Goal: Task Accomplishment & Management: Manage account settings

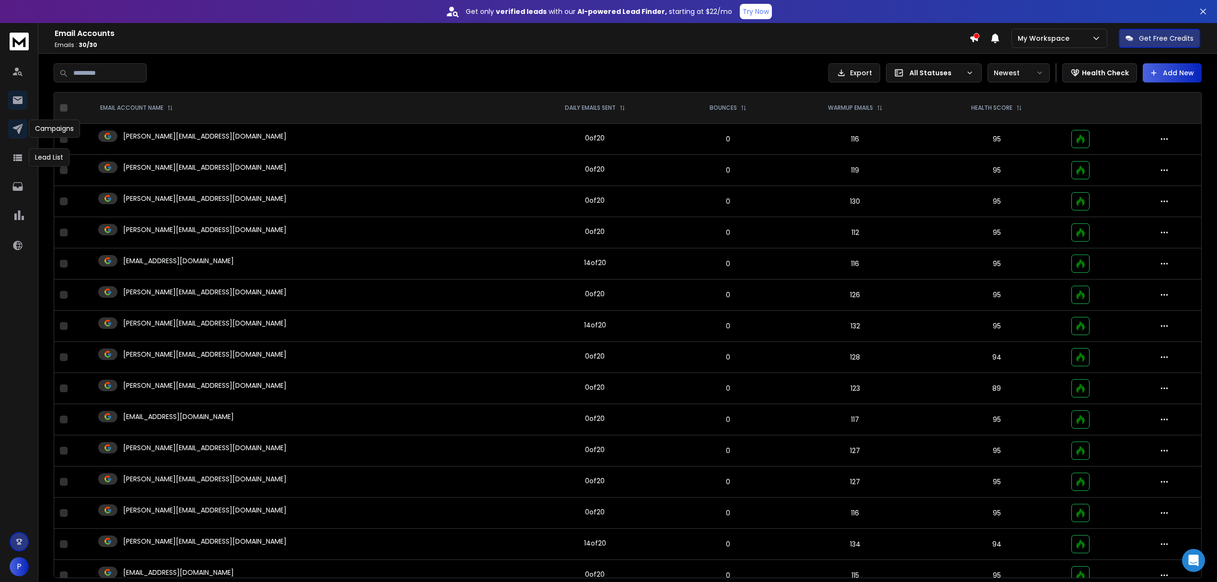
click at [19, 129] on icon at bounding box center [17, 129] width 10 height 10
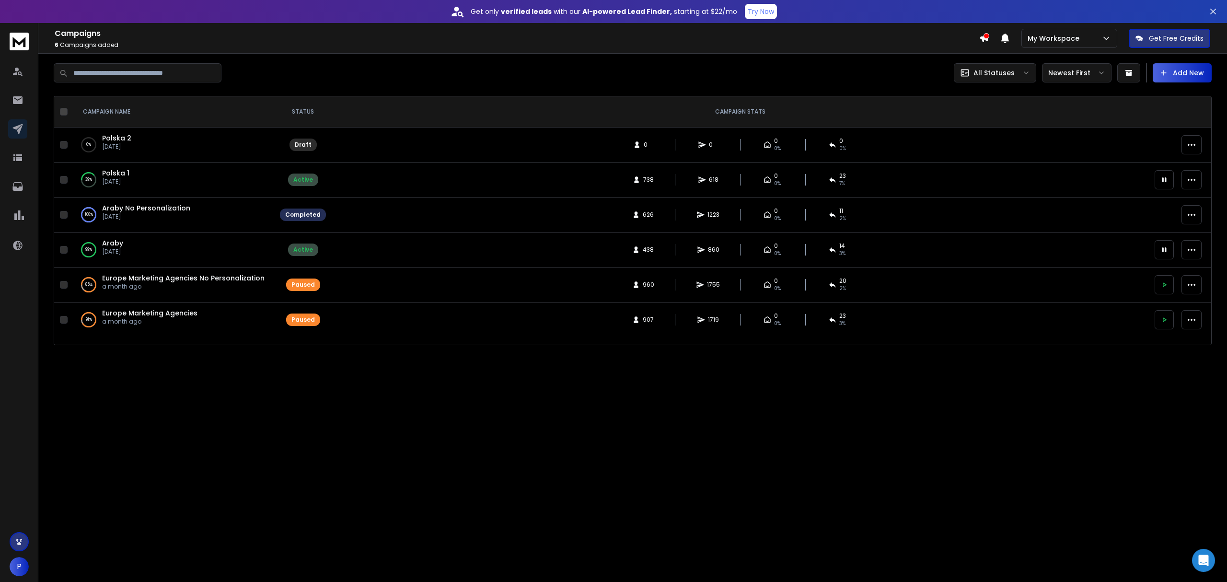
click at [119, 173] on span "Polska 1" at bounding box center [115, 173] width 27 height 10
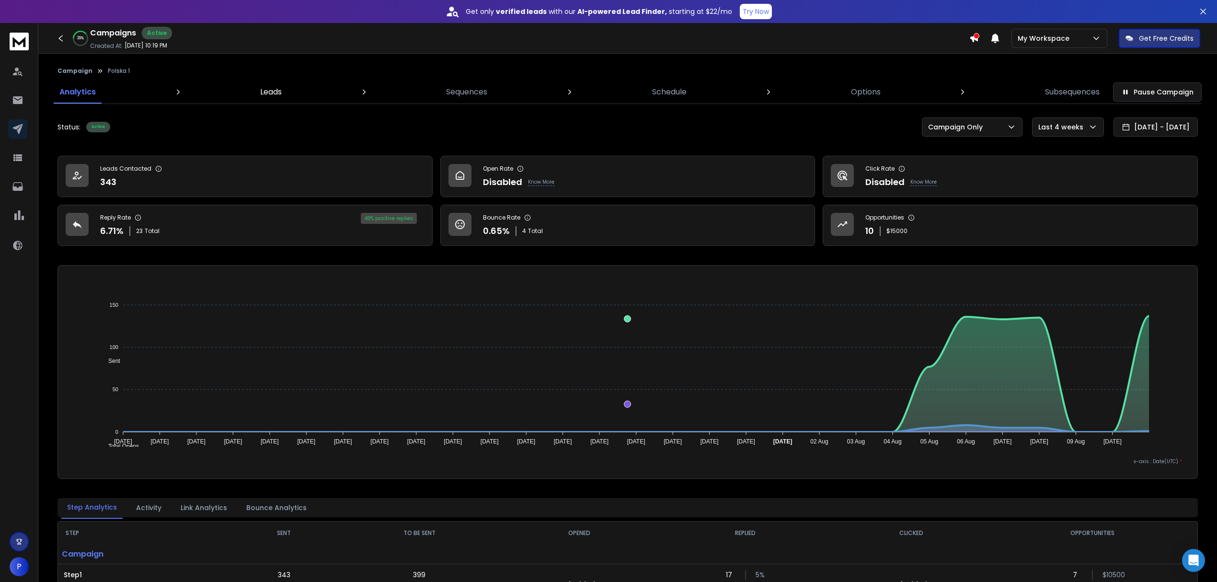
click at [267, 89] on p "Leads" at bounding box center [271, 92] width 22 height 12
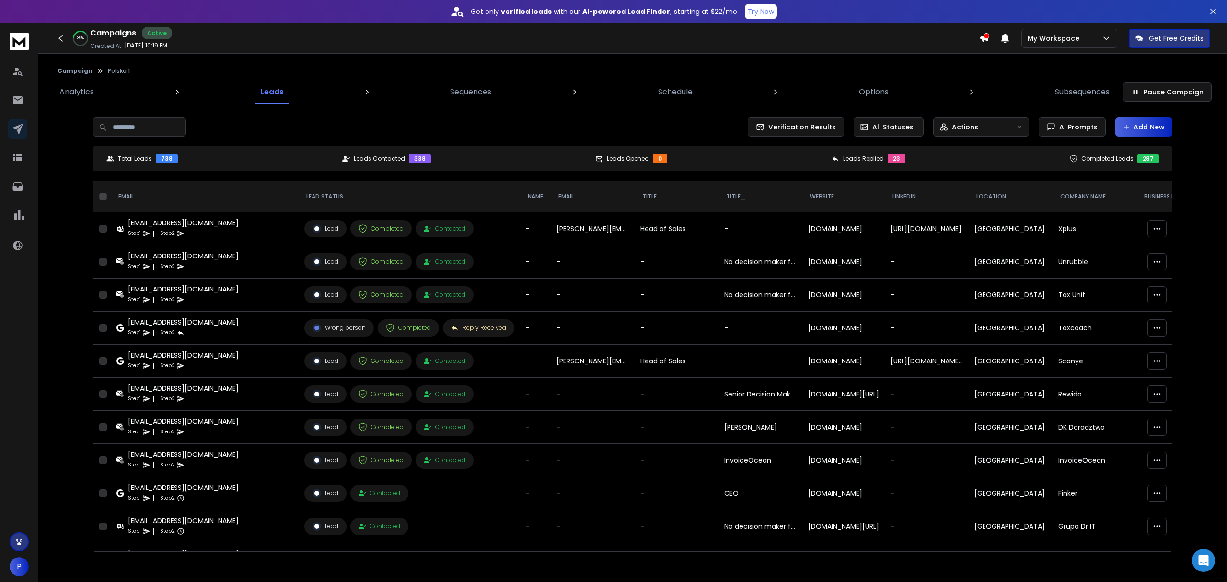
click at [142, 134] on input at bounding box center [139, 126] width 93 height 19
type input "*****"
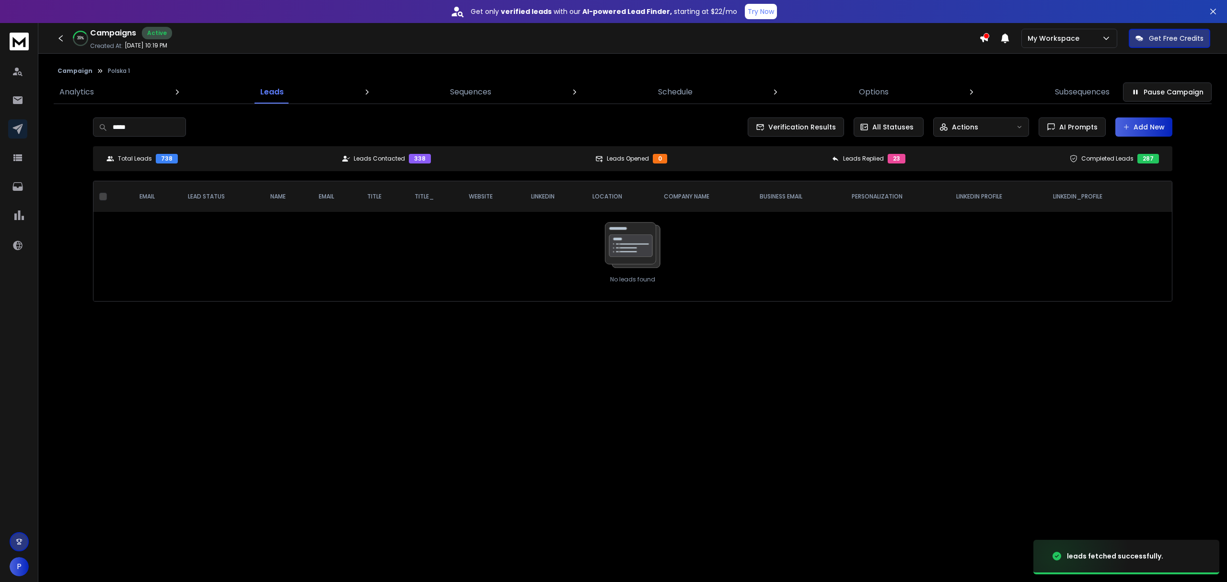
click at [161, 132] on input "*****" at bounding box center [139, 126] width 93 height 19
drag, startPoint x: 150, startPoint y: 130, endPoint x: 108, endPoint y: 126, distance: 42.9
click at [108, 126] on input "*****" at bounding box center [139, 126] width 93 height 19
click at [18, 167] on link at bounding box center [17, 157] width 19 height 19
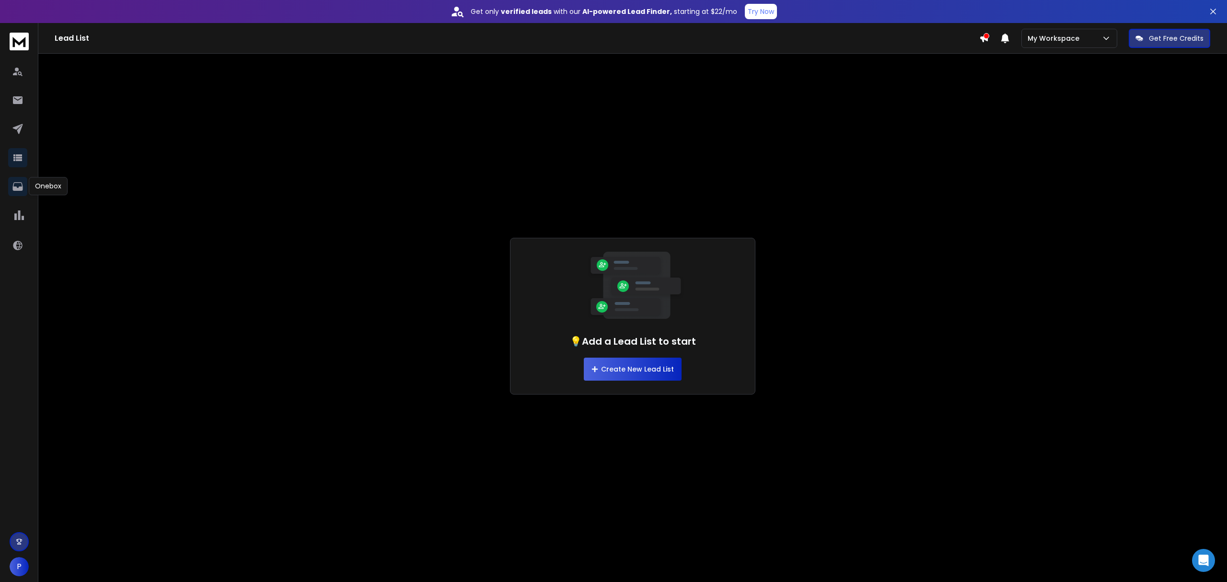
click at [19, 181] on icon at bounding box center [18, 187] width 12 height 12
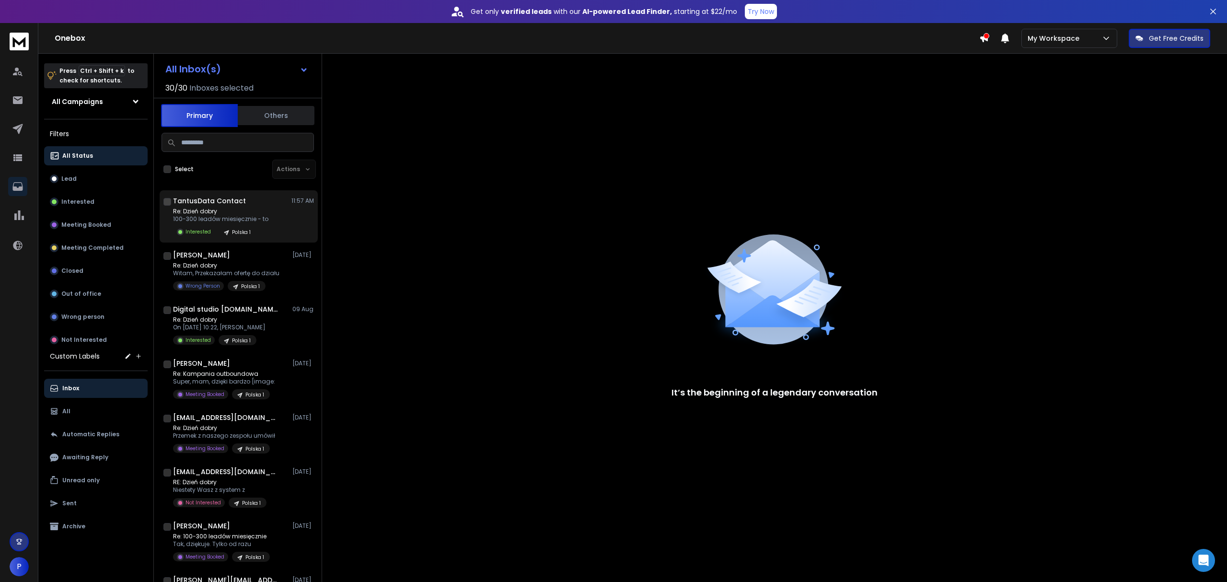
click at [252, 216] on p "100-300 leadów miesięcznie - to" at bounding box center [220, 219] width 95 height 8
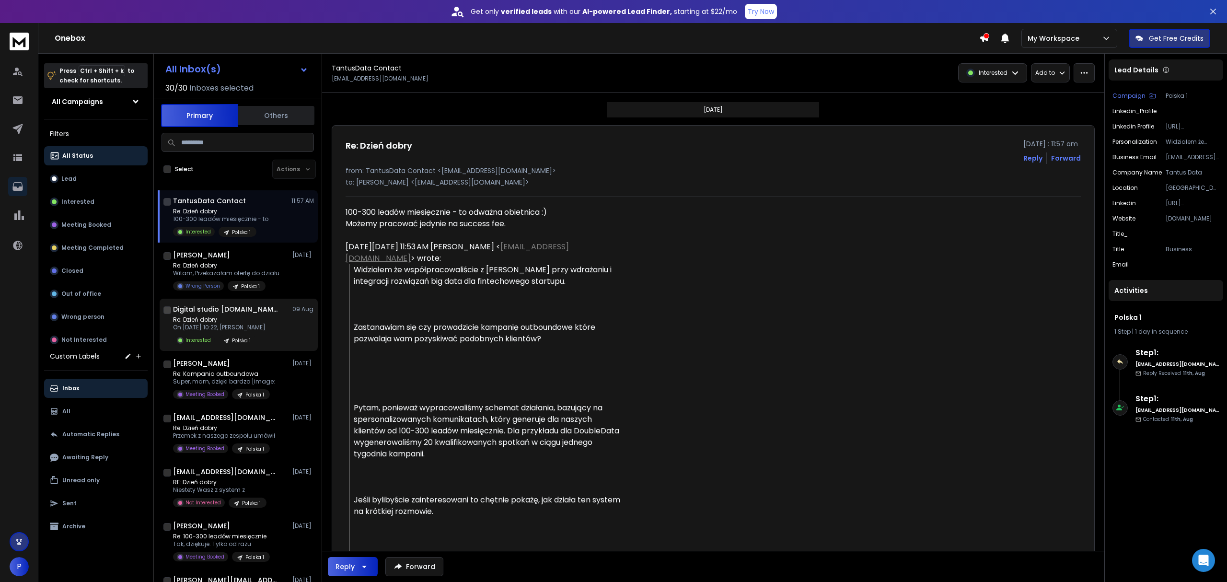
click at [219, 346] on div "Digital studio [DOMAIN_NAME] [DATE] Re: Dzień dobry On [DATE] 10:22, [PERSON_NA…" at bounding box center [239, 325] width 158 height 52
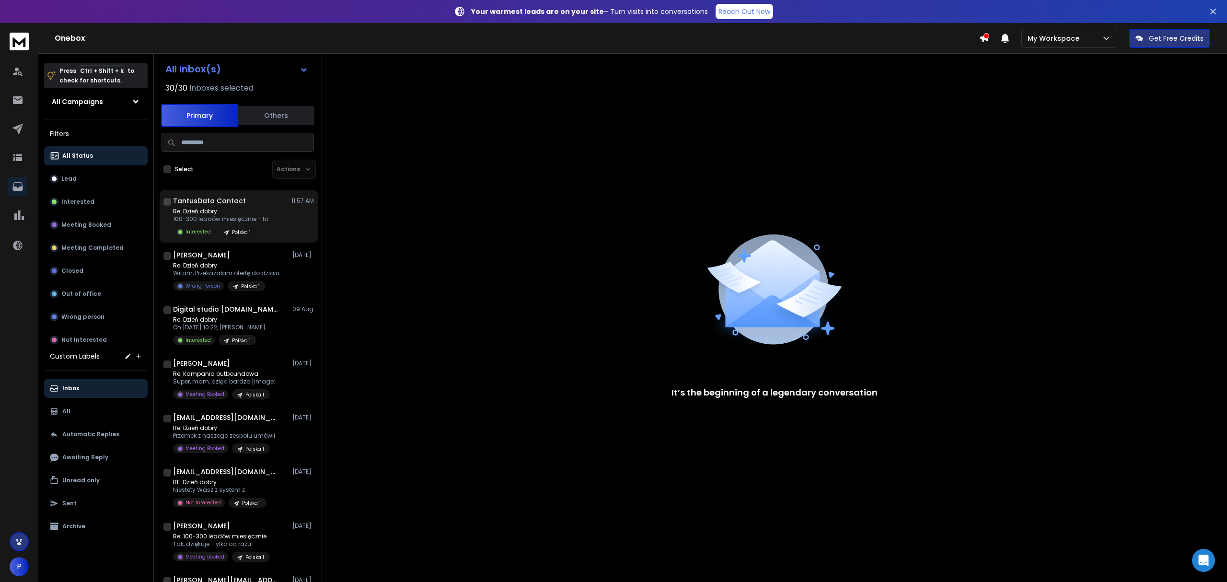
click at [220, 227] on div "Interested Polska 1" at bounding box center [220, 232] width 95 height 10
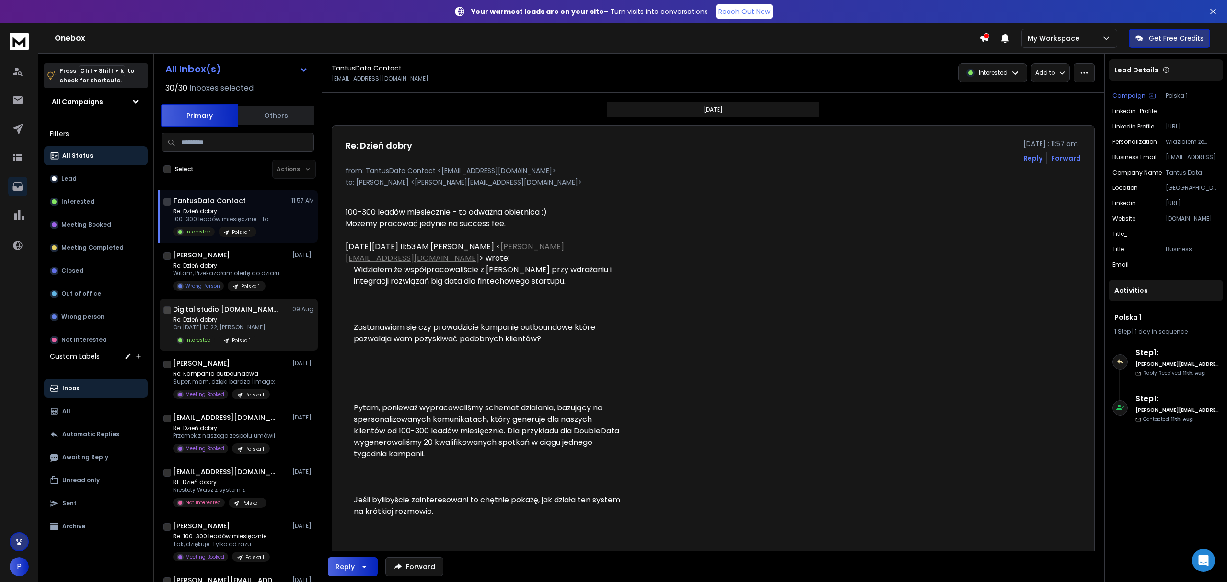
click at [223, 311] on h1 "Digital studio [DOMAIN_NAME]" at bounding box center [225, 309] width 105 height 10
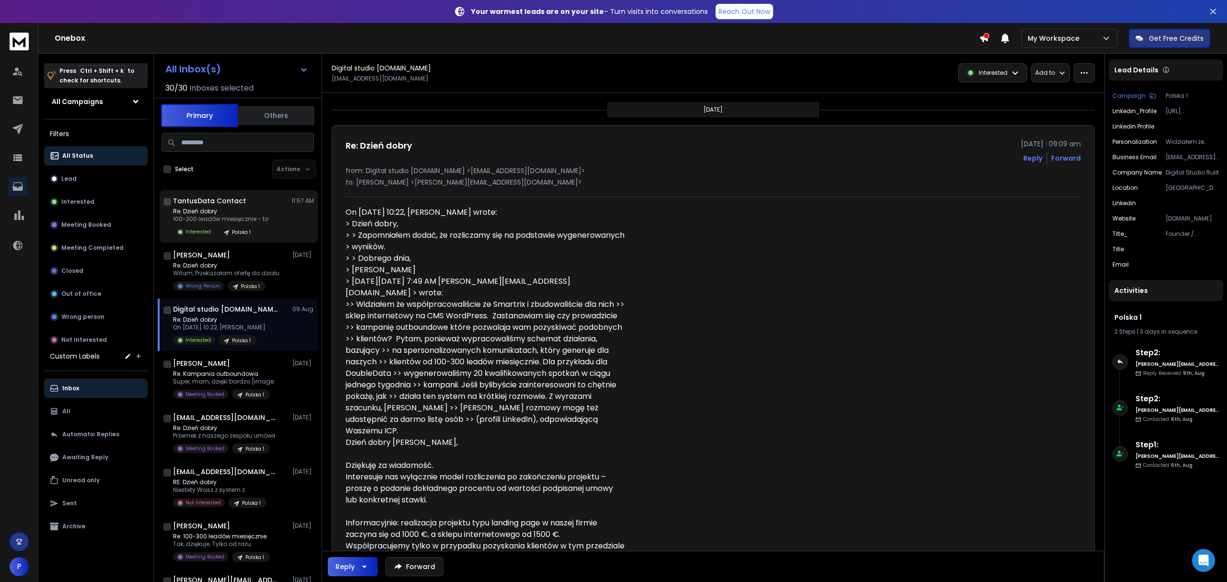
click at [225, 225] on div "Re: Dzień dobry 100-300 leadów miesięcznie - to Interested Polska 1" at bounding box center [220, 222] width 95 height 29
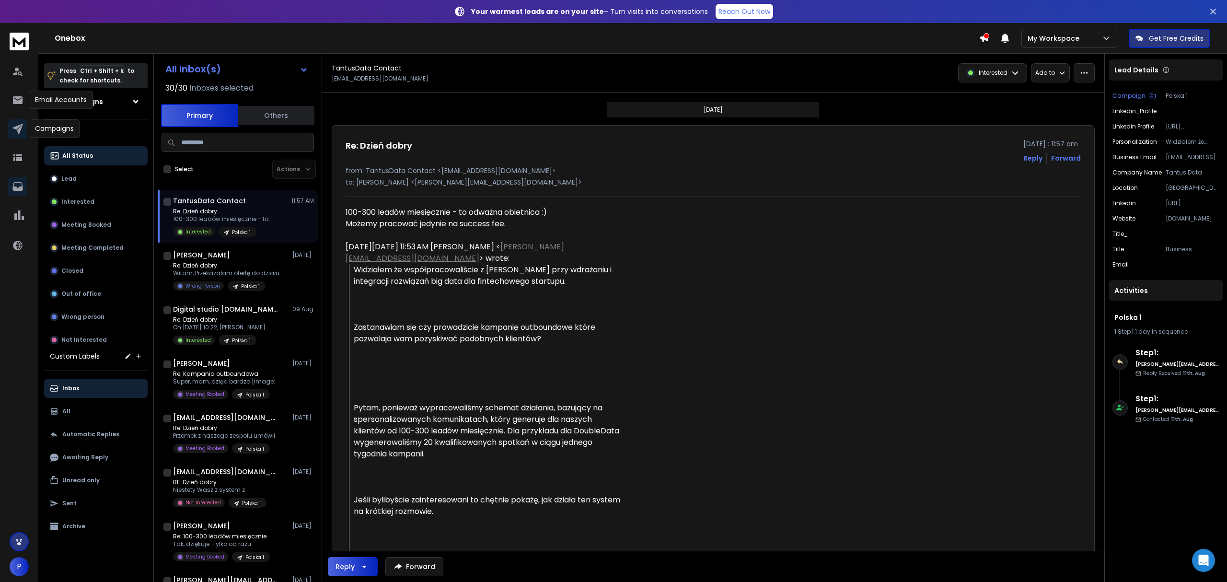
click at [16, 137] on link at bounding box center [17, 128] width 19 height 19
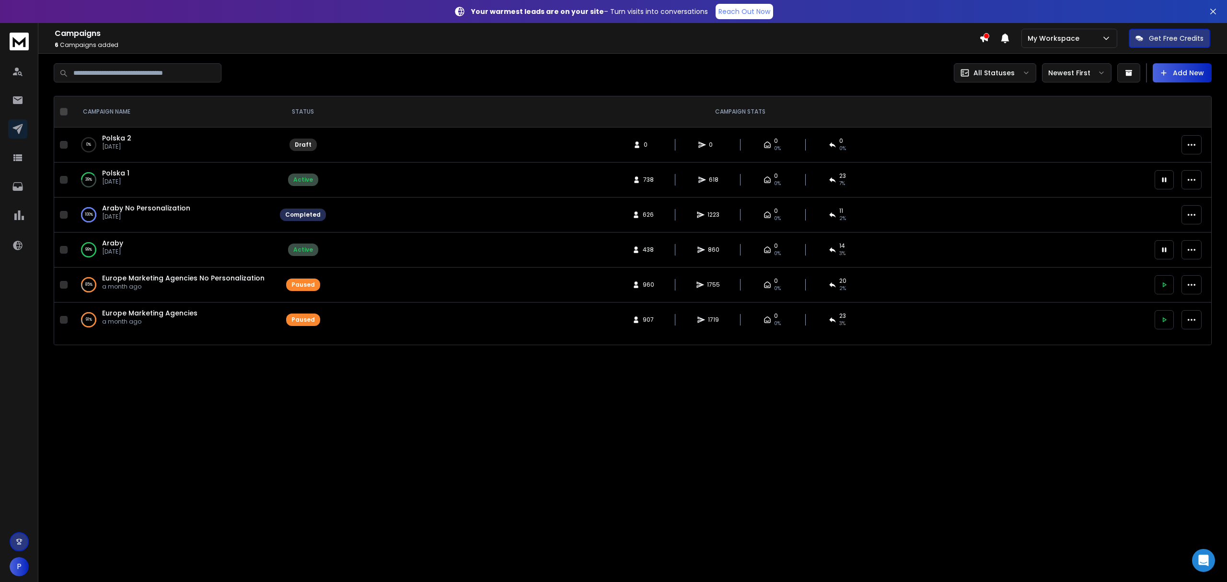
click at [117, 181] on p "[DATE]" at bounding box center [115, 182] width 27 height 8
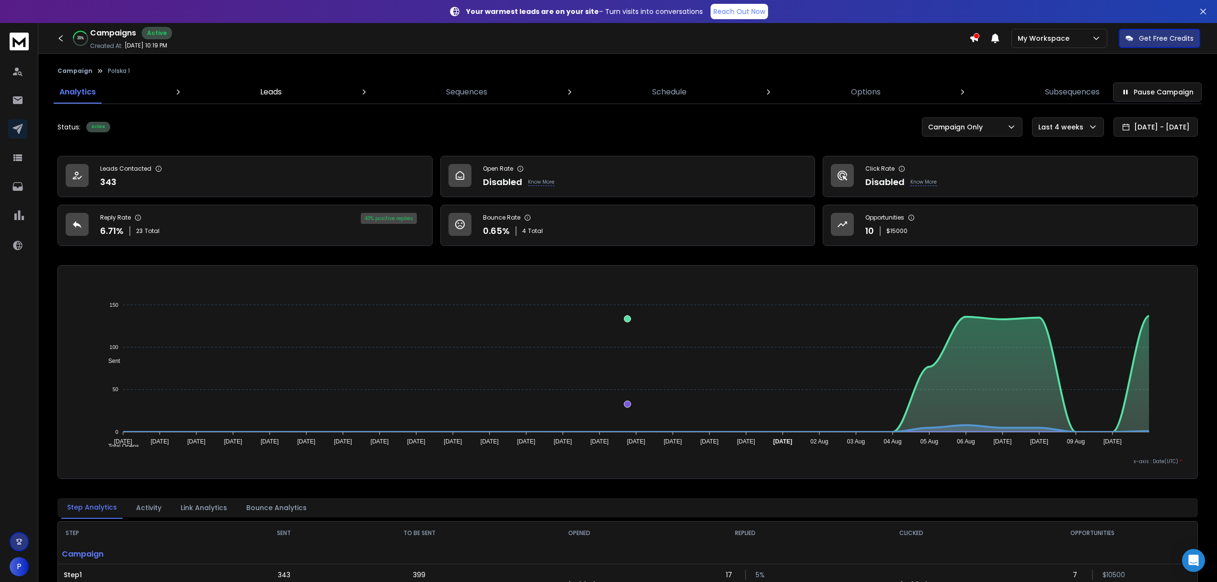
click at [258, 102] on link "Leads" at bounding box center [270, 92] width 33 height 23
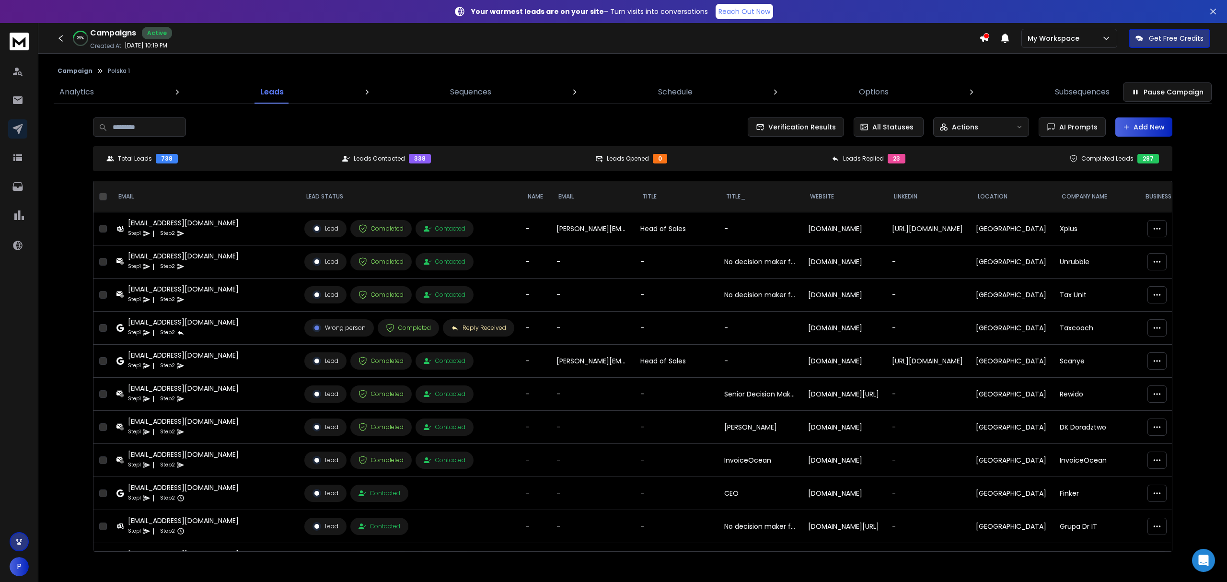
click at [164, 127] on input at bounding box center [139, 126] width 93 height 19
type input "******"
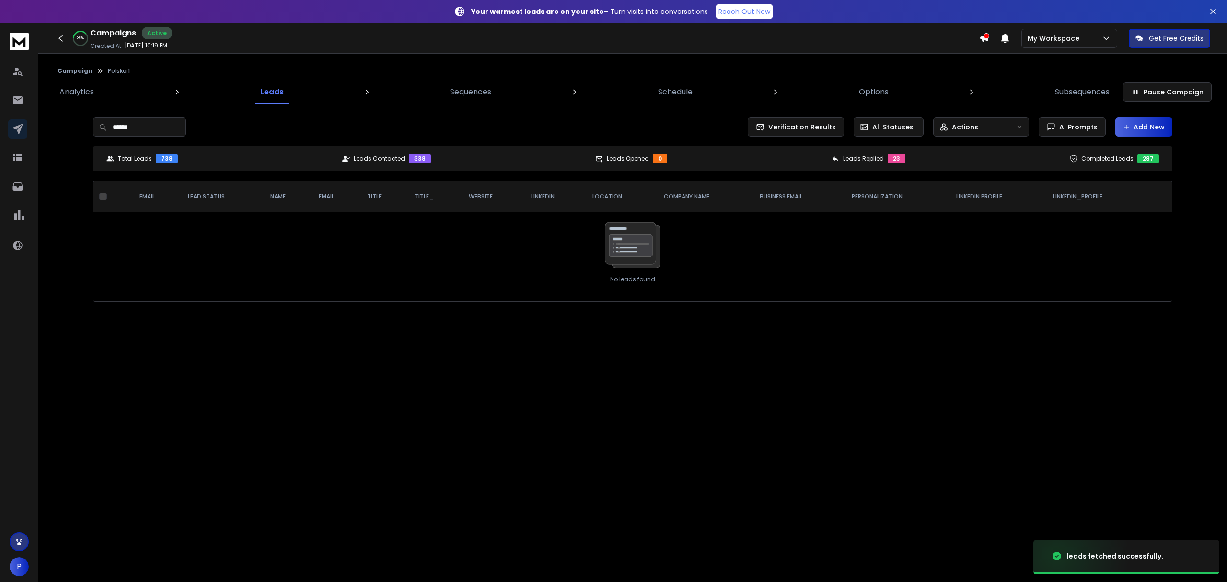
click at [164, 127] on input "******" at bounding box center [139, 126] width 93 height 19
click at [466, 85] on link "Sequences" at bounding box center [470, 92] width 53 height 23
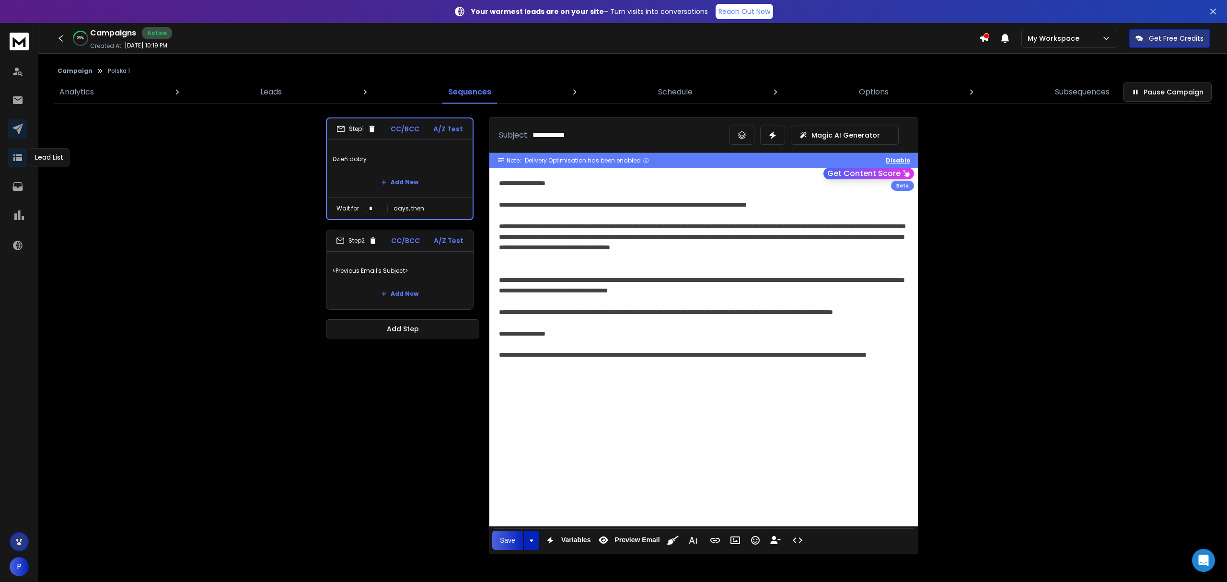
click at [16, 159] on icon at bounding box center [17, 157] width 9 height 7
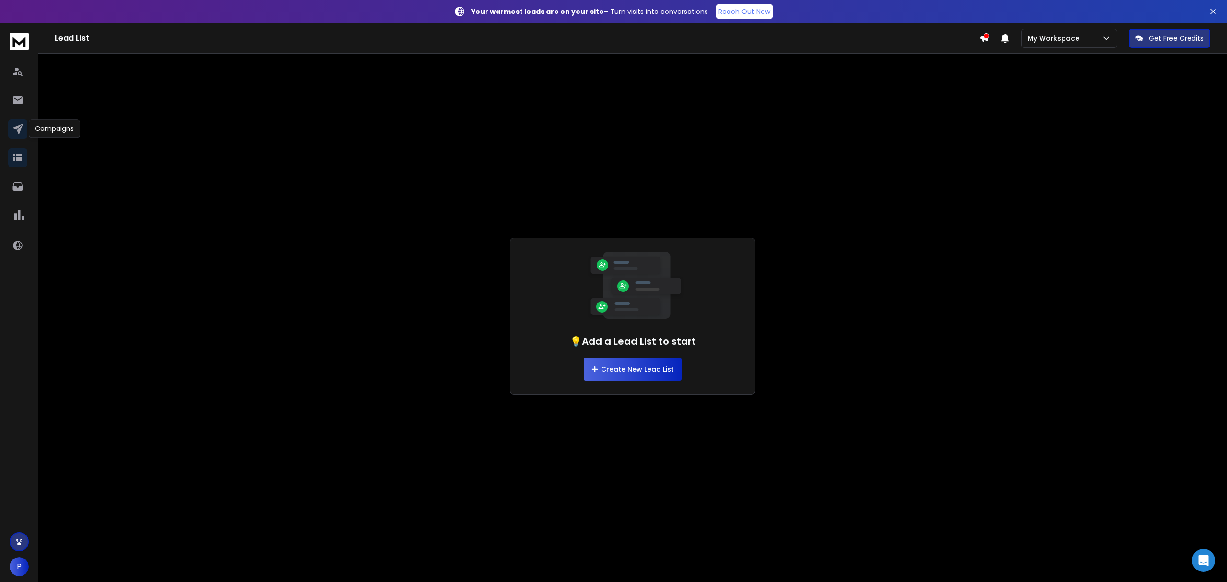
click at [19, 133] on icon at bounding box center [17, 129] width 10 height 10
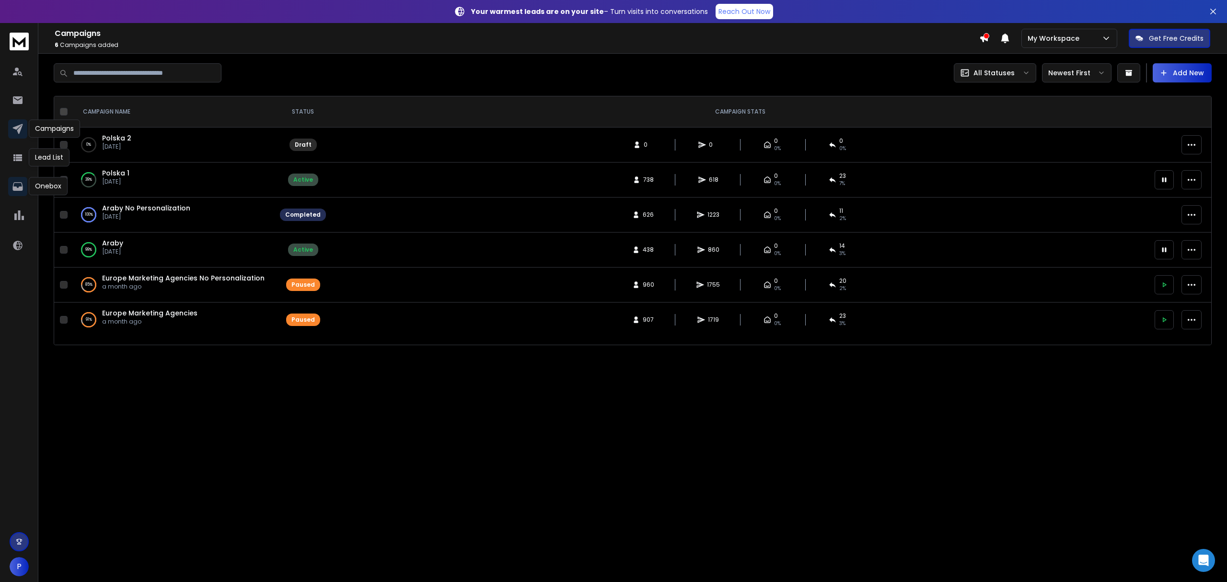
click at [17, 183] on icon at bounding box center [18, 187] width 12 height 12
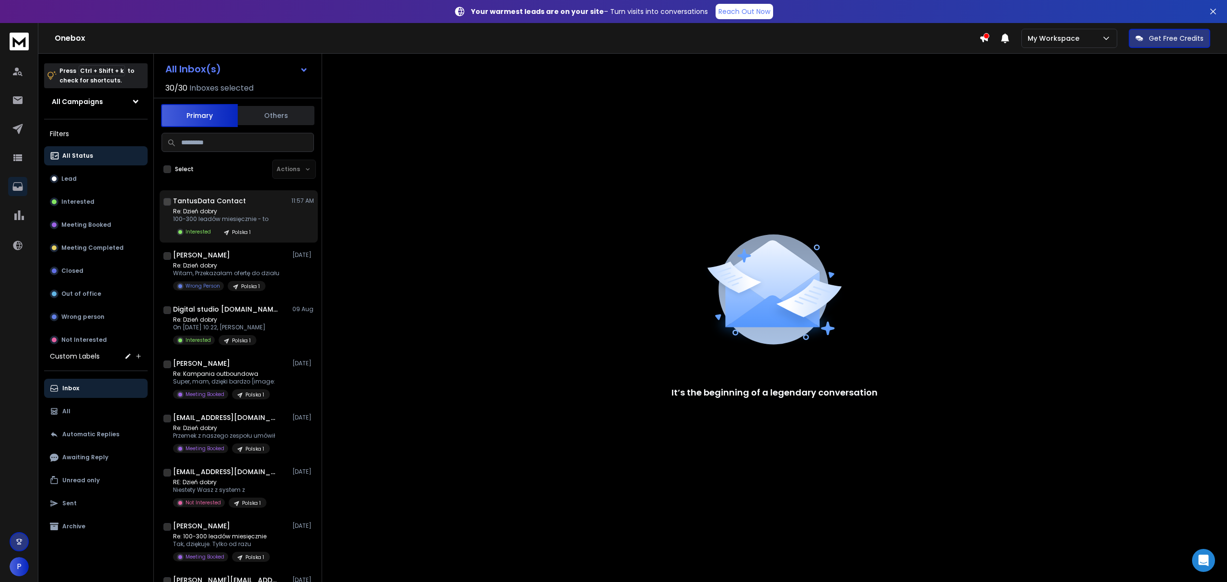
click at [237, 208] on p "Re: Dzień dobry" at bounding box center [220, 212] width 95 height 8
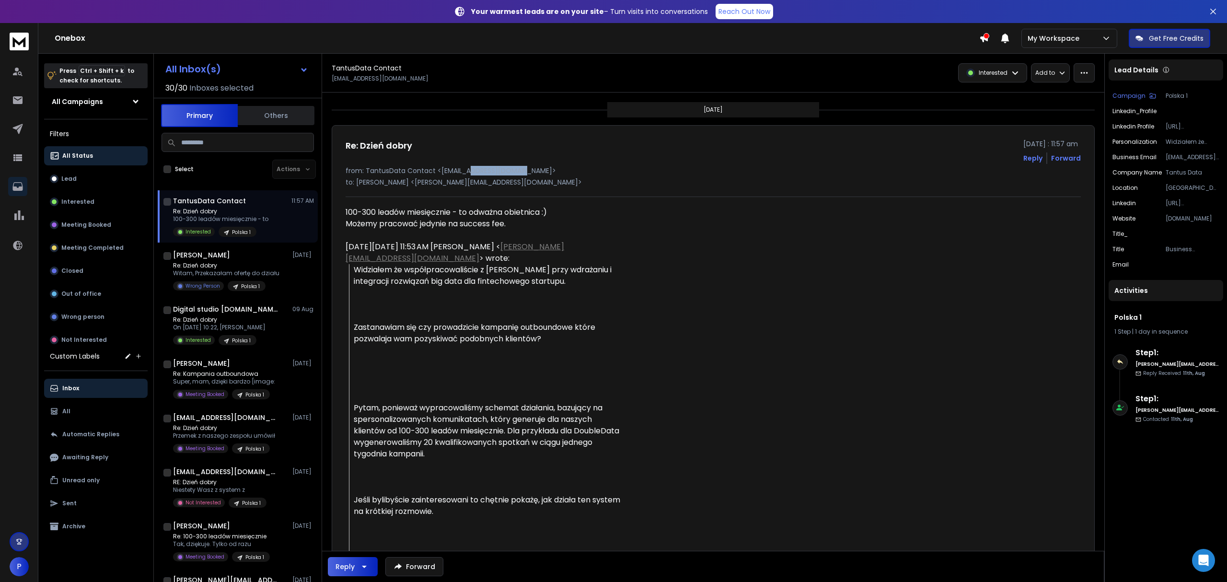
drag, startPoint x: 469, startPoint y: 171, endPoint x: 524, endPoint y: 171, distance: 55.1
click at [524, 171] on p "from: TantusData Contact <[EMAIL_ADDRESS][DOMAIN_NAME]>" at bounding box center [713, 171] width 735 height 10
copy p "[DOMAIN_NAME]"
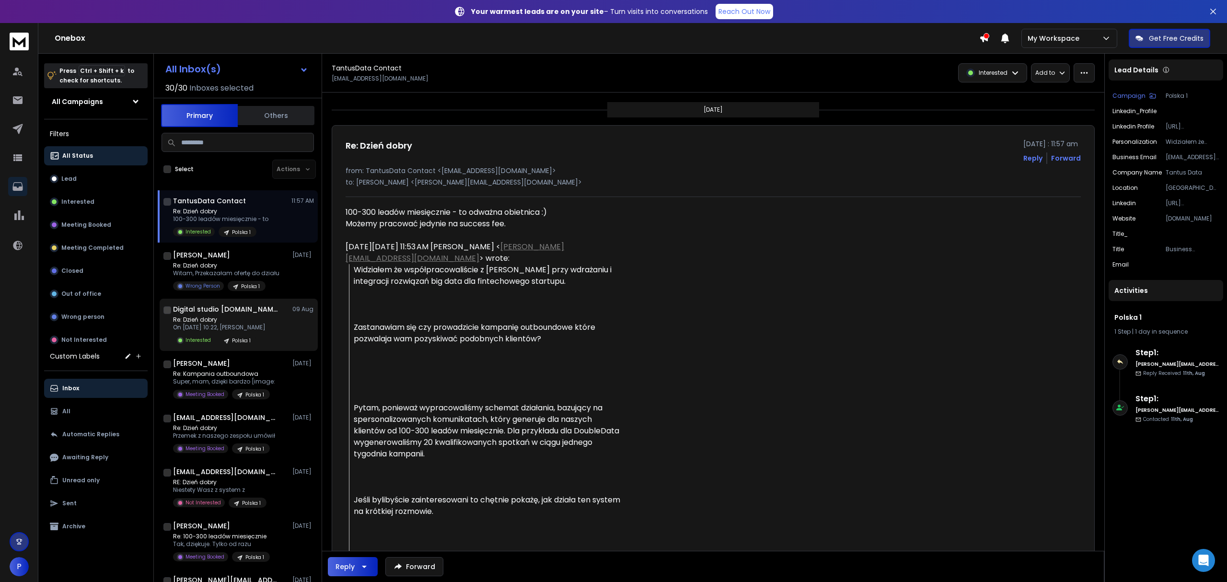
click at [245, 346] on div "Digital studio [DOMAIN_NAME] [DATE] Re: Dzień dobry On [DATE] 10:22, [PERSON_NA…" at bounding box center [239, 325] width 158 height 52
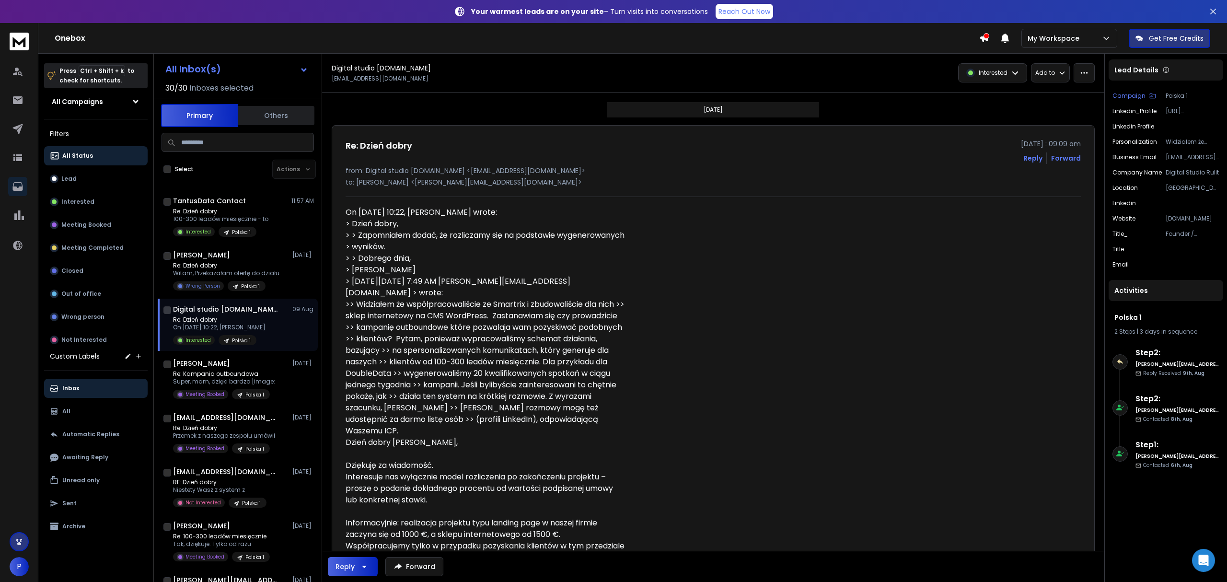
click at [1080, 73] on icon "button" at bounding box center [1084, 73] width 9 height 9
click at [1070, 156] on div "Block domain" at bounding box center [1053, 156] width 58 height 10
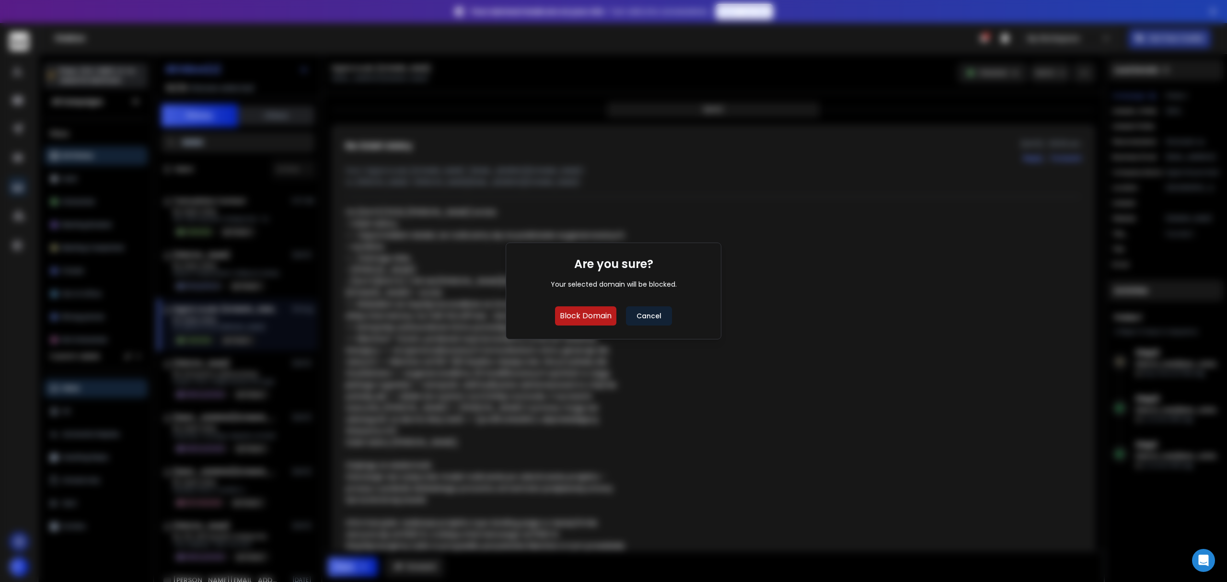
click at [578, 311] on button "Block Domain" at bounding box center [585, 315] width 61 height 19
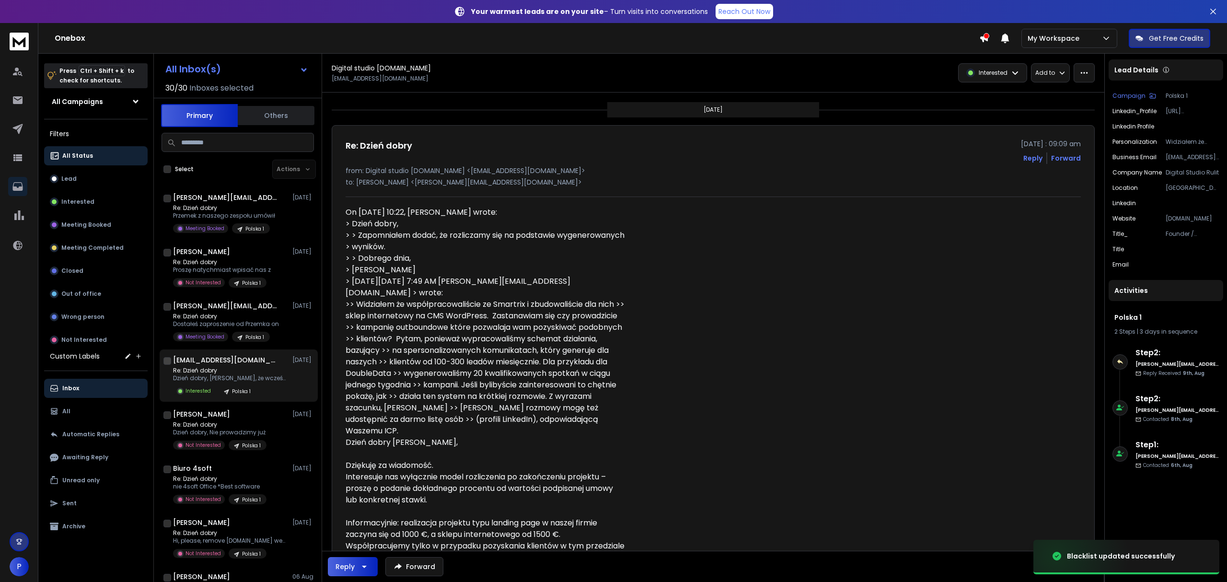
scroll to position [383, 0]
click at [252, 361] on div "[EMAIL_ADDRESS][DOMAIN_NAME] [DATE]" at bounding box center [243, 359] width 141 height 10
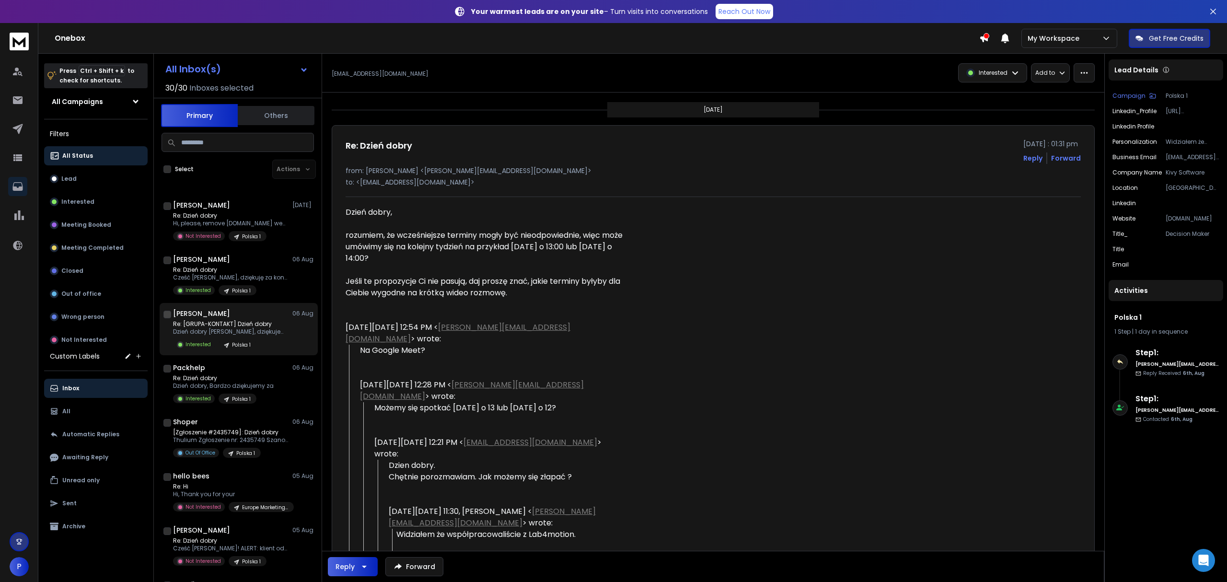
scroll to position [703, 0]
click at [234, 330] on p "Dzień dobry [PERSON_NAME], dziękujemy" at bounding box center [230, 329] width 115 height 8
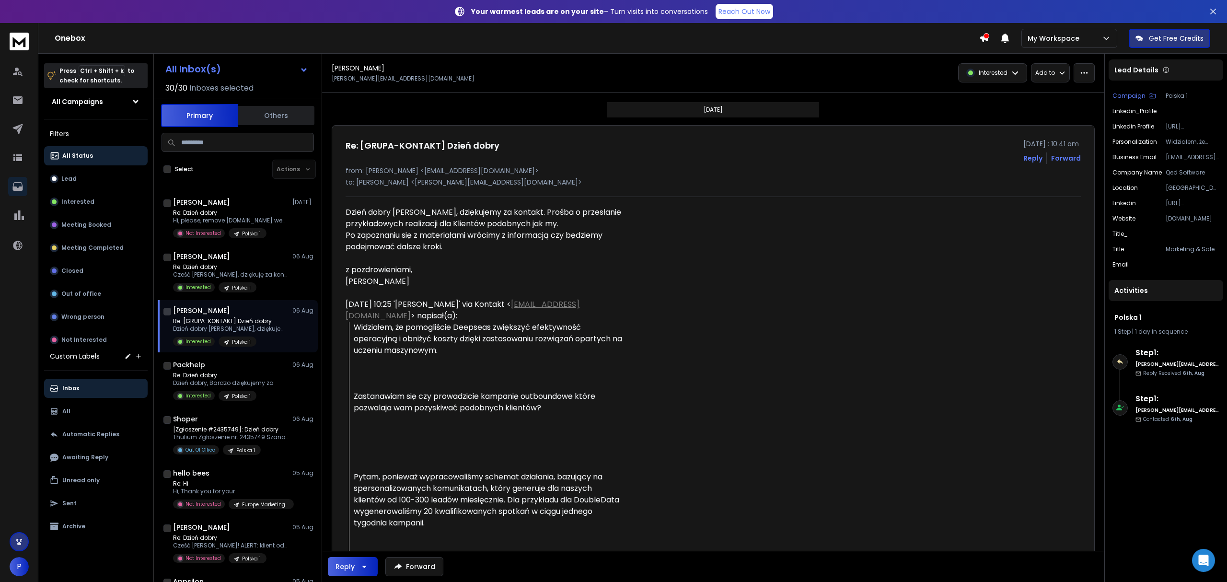
drag, startPoint x: 486, startPoint y: 172, endPoint x: 543, endPoint y: 167, distance: 57.7
click at [543, 167] on p "from: [PERSON_NAME] <[EMAIL_ADDRESS][DOMAIN_NAME]>" at bounding box center [713, 171] width 735 height 10
copy p "[DOMAIN_NAME]"
